Goal: Communication & Community: Answer question/provide support

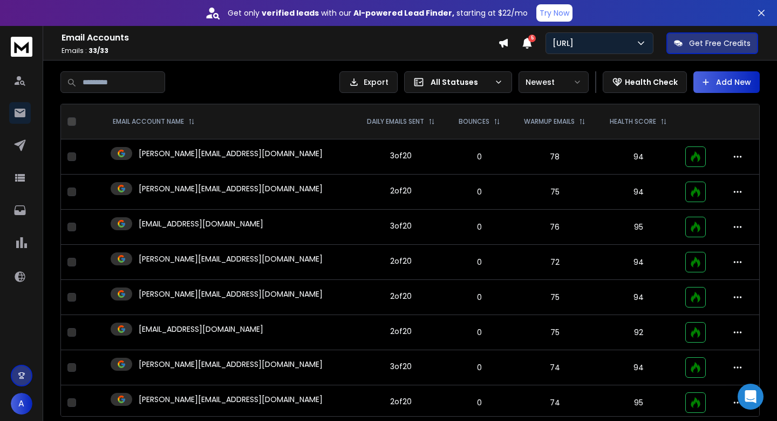
click at [600, 40] on div "Deferto.ai" at bounding box center [600, 43] width 94 height 11
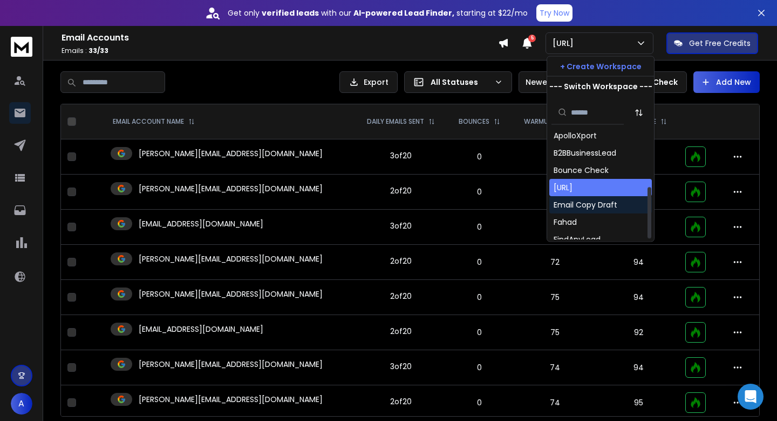
scroll to position [117, 0]
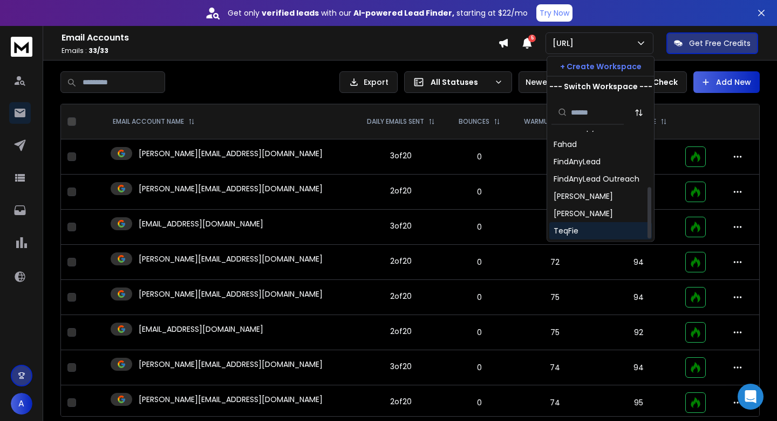
click at [587, 227] on div "TeqFie" at bounding box center [601, 230] width 103 height 17
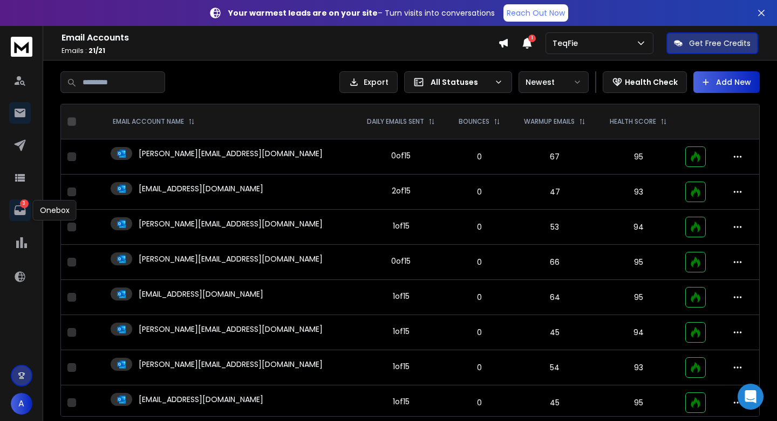
click at [18, 211] on icon at bounding box center [19, 210] width 13 height 13
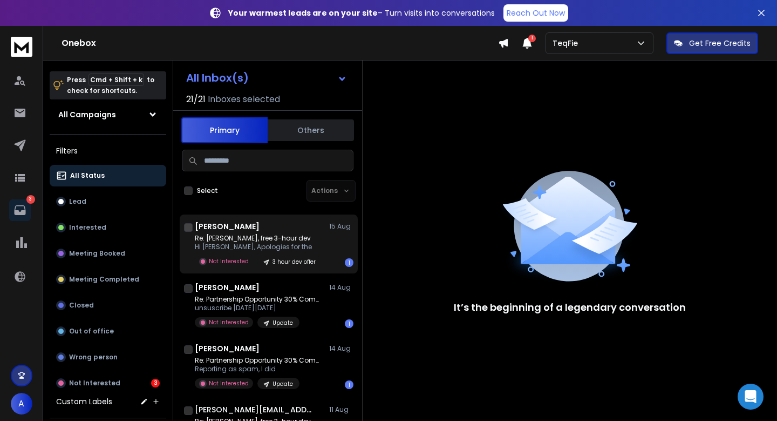
click at [308, 245] on p "Hi [PERSON_NAME], Apologies for the" at bounding box center [258, 246] width 127 height 9
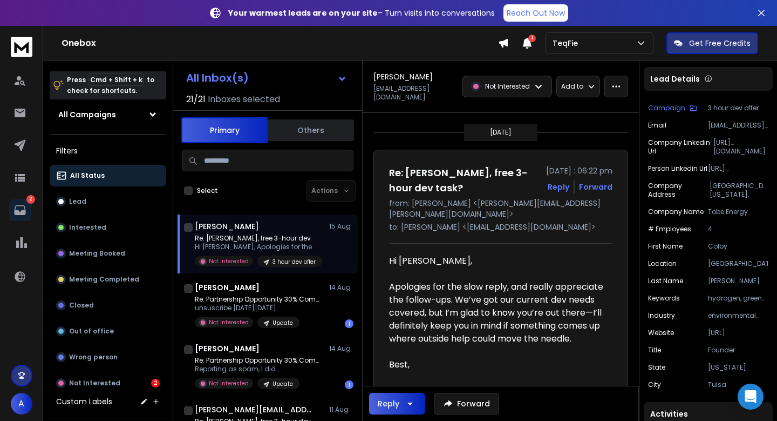
click at [543, 198] on p "from: [PERSON_NAME] <[PERSON_NAME][EMAIL_ADDRESS][PERSON_NAME][DOMAIN_NAME]>" at bounding box center [500, 209] width 223 height 22
drag, startPoint x: 543, startPoint y: 193, endPoint x: 481, endPoint y: 198, distance: 62.2
click at [481, 198] on p "from: [PERSON_NAME] <[PERSON_NAME][EMAIL_ADDRESS][PERSON_NAME][DOMAIN_NAME]>" at bounding box center [500, 209] width 223 height 22
copy p "[EMAIL_ADDRESS][DOMAIN_NAME]"
click at [590, 181] on div "Forward" at bounding box center [595, 186] width 33 height 11
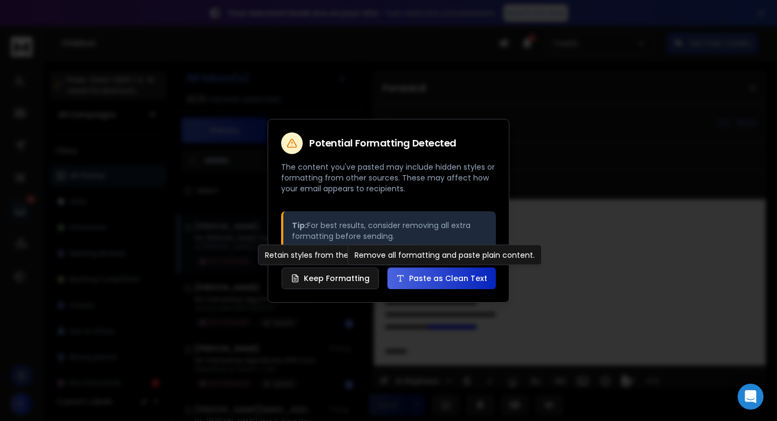
click at [435, 275] on button "Paste as Clean Text" at bounding box center [442, 278] width 109 height 22
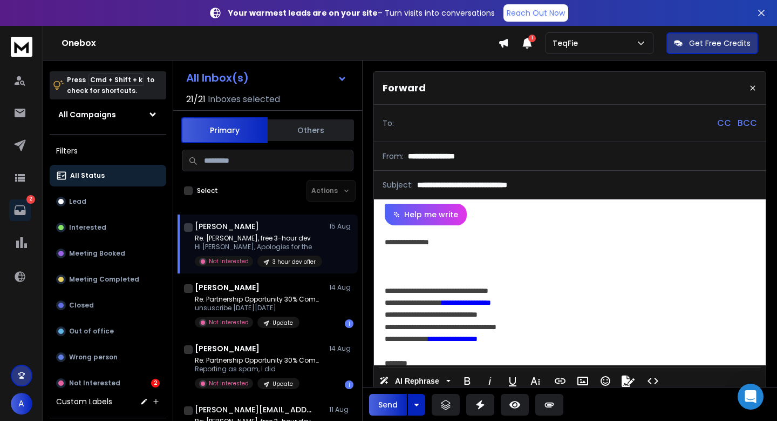
click at [422, 239] on div "**********" at bounding box center [568, 242] width 367 height 12
click at [422, 121] on input at bounding box center [436, 122] width 76 height 19
paste input "**********"
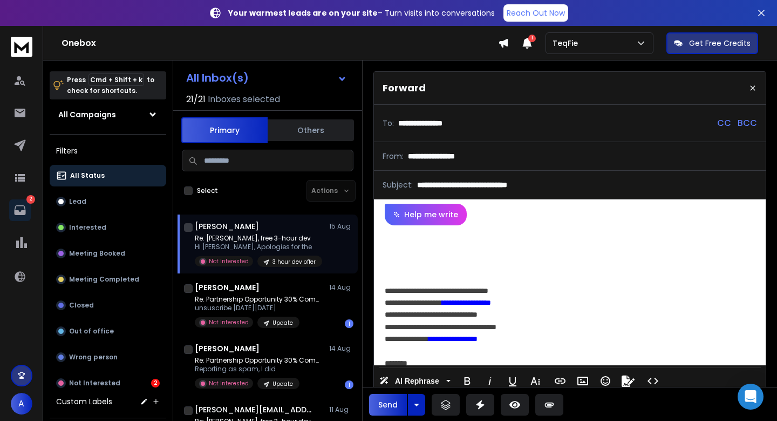
type input "**********"
click at [503, 269] on div at bounding box center [570, 266] width 370 height 12
click at [385, 403] on button "Send" at bounding box center [388, 405] width 38 height 22
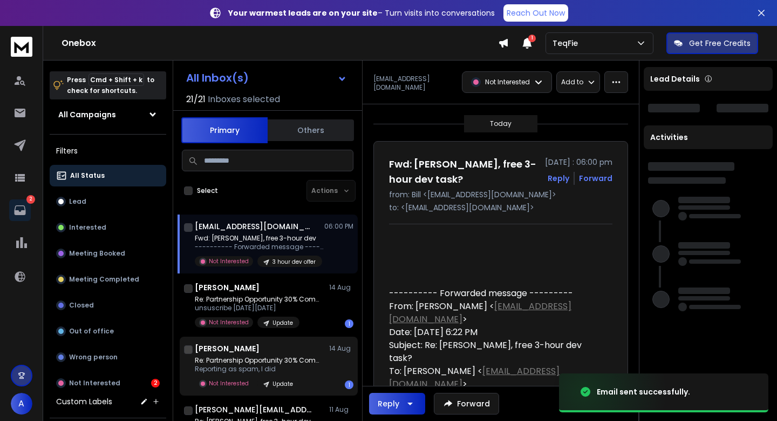
click at [284, 356] on p "Re: Partnership Opportunity 30% Commission" at bounding box center [260, 360] width 130 height 9
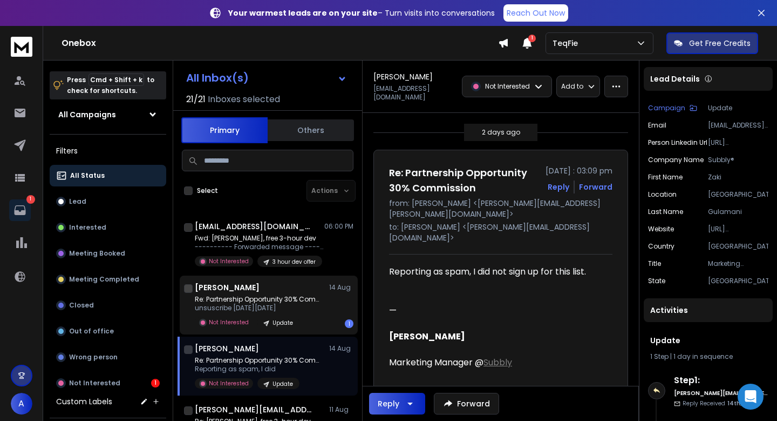
click at [307, 302] on p "Re: Partnership Opportunity 30% Commission" at bounding box center [260, 299] width 130 height 9
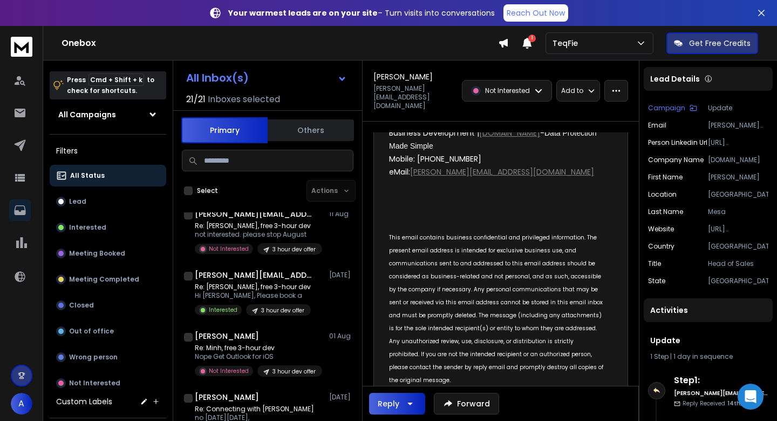
scroll to position [197, 0]
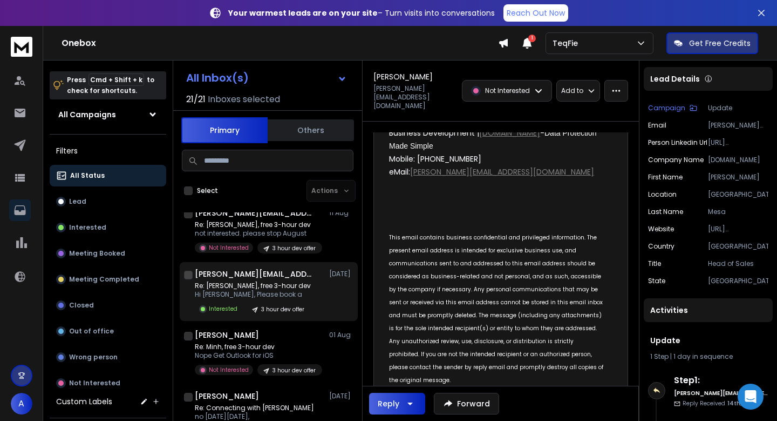
click at [289, 287] on p "Re: [PERSON_NAME], free 3-hour dev" at bounding box center [253, 285] width 116 height 9
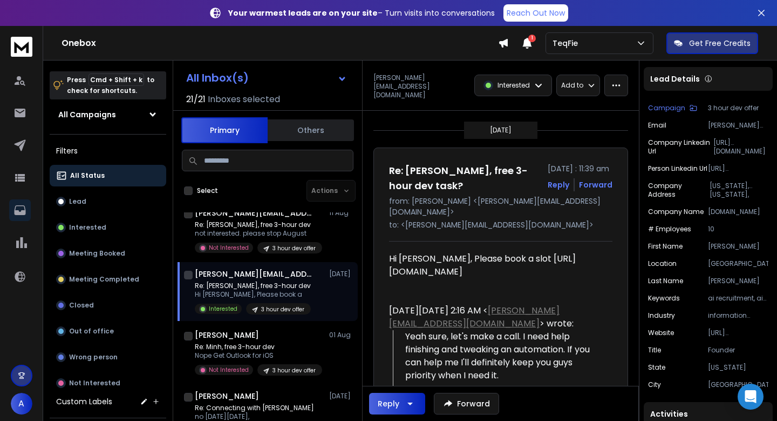
click at [519, 219] on p "to: <[PERSON_NAME][EMAIL_ADDRESS][DOMAIN_NAME]>" at bounding box center [500, 224] width 223 height 11
drag, startPoint x: 519, startPoint y: 206, endPoint x: 485, endPoint y: 206, distance: 34.6
click at [485, 219] on p "to: <[PERSON_NAME][EMAIL_ADDRESS][DOMAIN_NAME]>" at bounding box center [500, 224] width 223 height 11
click at [570, 179] on button "Reply" at bounding box center [559, 184] width 22 height 11
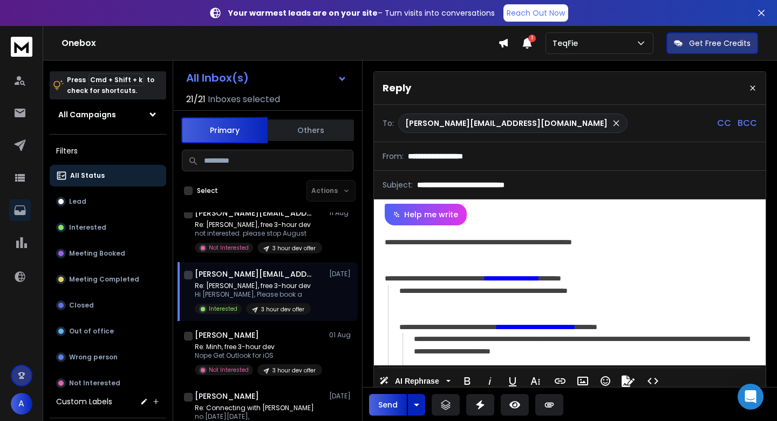
click at [391, 399] on button "Send" at bounding box center [388, 405] width 38 height 22
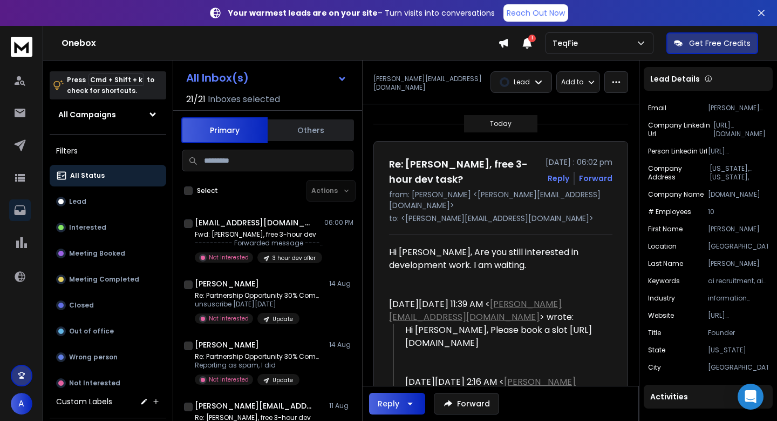
scroll to position [0, 0]
